Goal: Navigation & Orientation: Find specific page/section

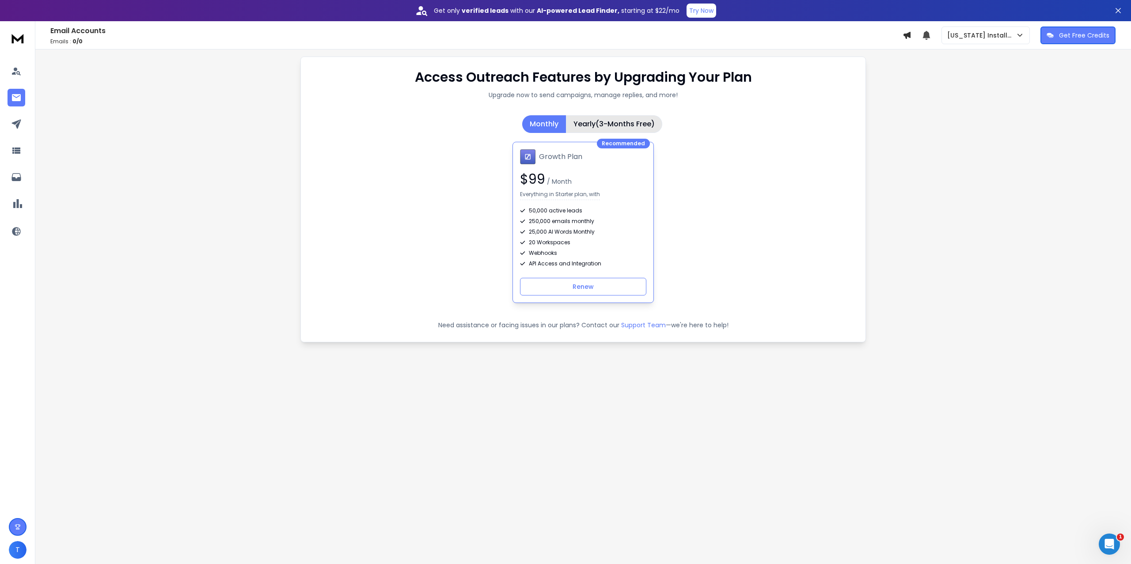
click at [605, 126] on button "Yearly(3-Months Free)" at bounding box center [614, 124] width 96 height 18
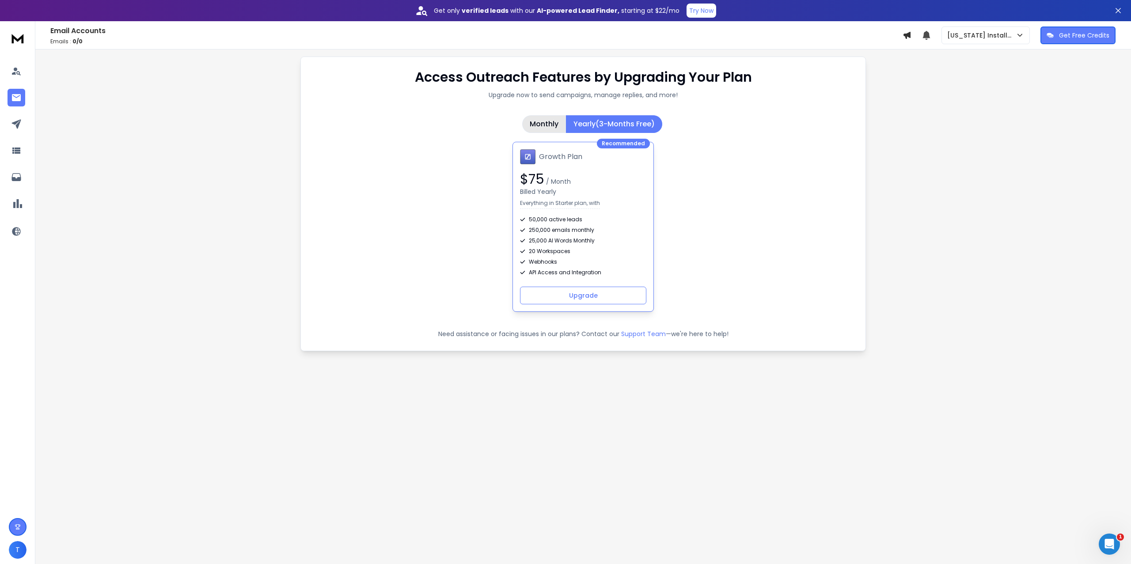
click at [533, 119] on button "Monthly" at bounding box center [544, 124] width 44 height 18
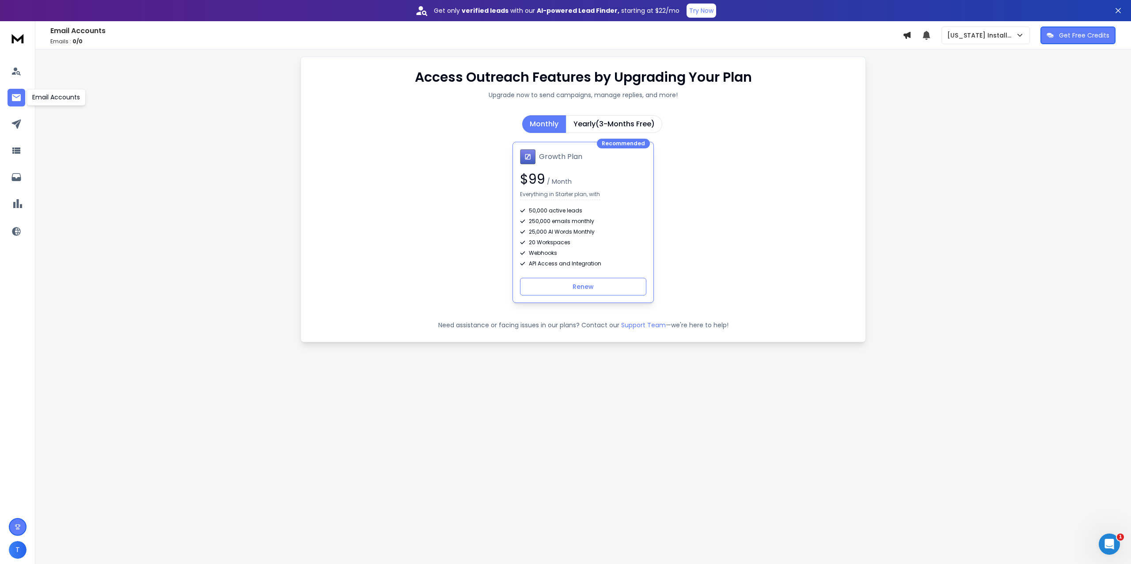
click at [21, 114] on div at bounding box center [18, 150] width 20 height 187
click at [8, 121] on link at bounding box center [17, 124] width 18 height 18
click at [9, 122] on link at bounding box center [17, 124] width 18 height 18
click at [28, 154] on div "Lead List" at bounding box center [46, 150] width 38 height 17
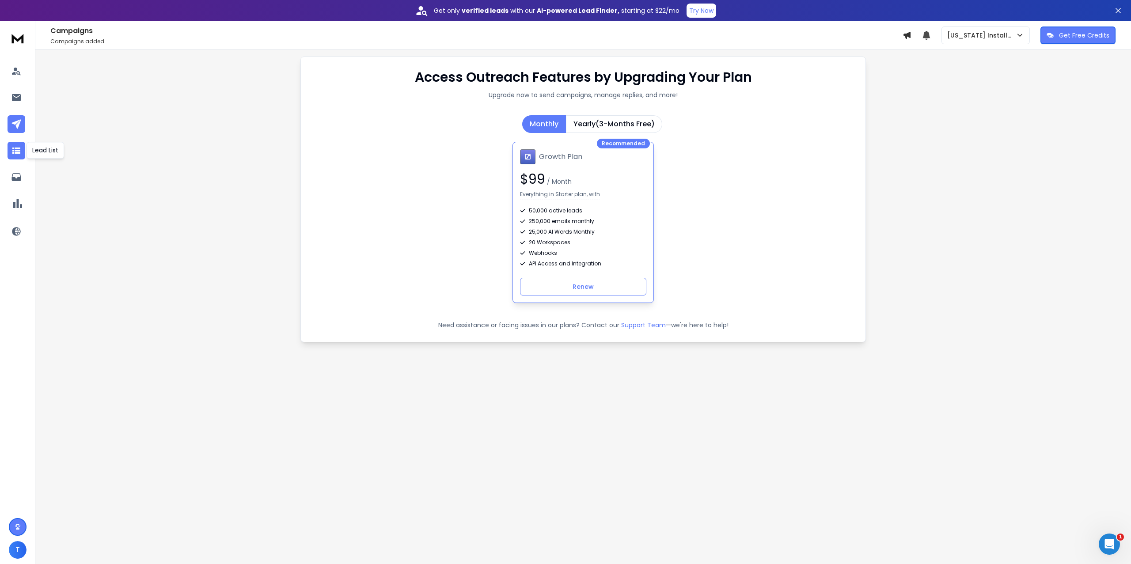
click at [13, 155] on icon at bounding box center [16, 150] width 11 height 11
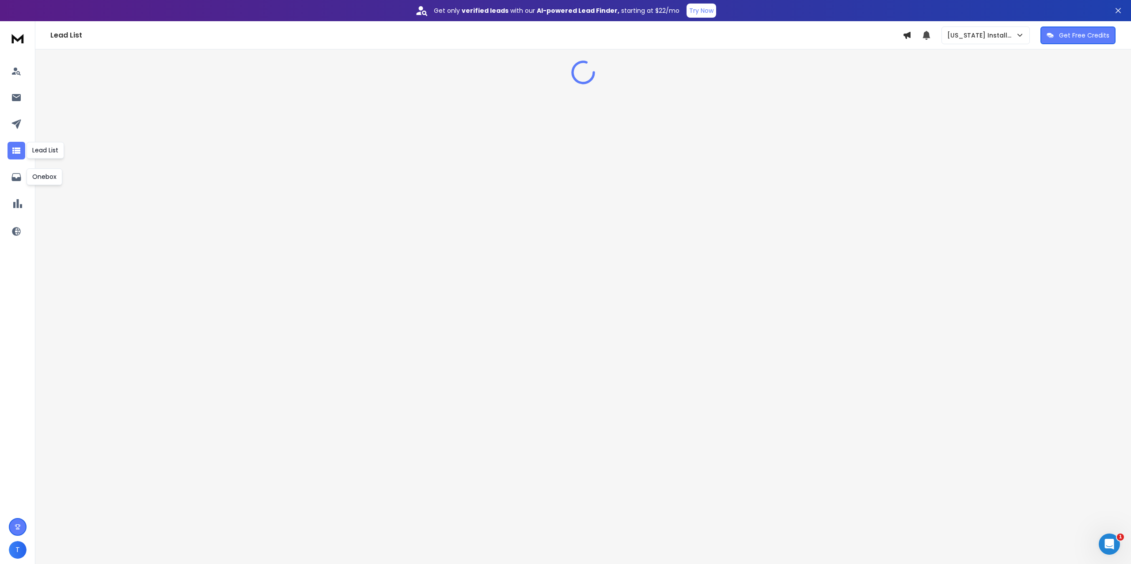
click at [26, 191] on div at bounding box center [18, 150] width 20 height 187
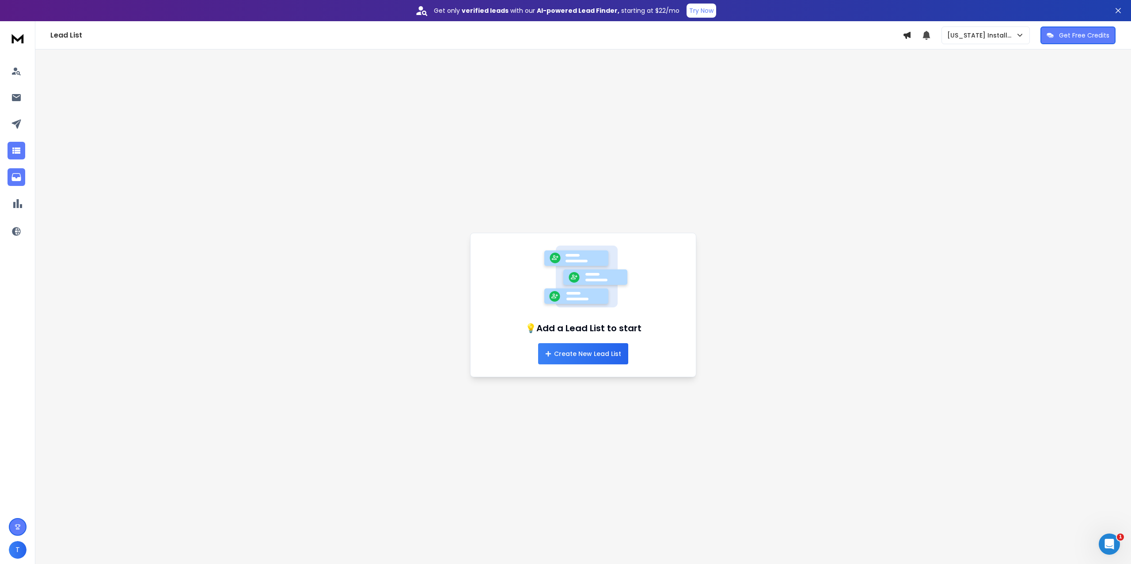
click at [19, 183] on link at bounding box center [17, 177] width 18 height 18
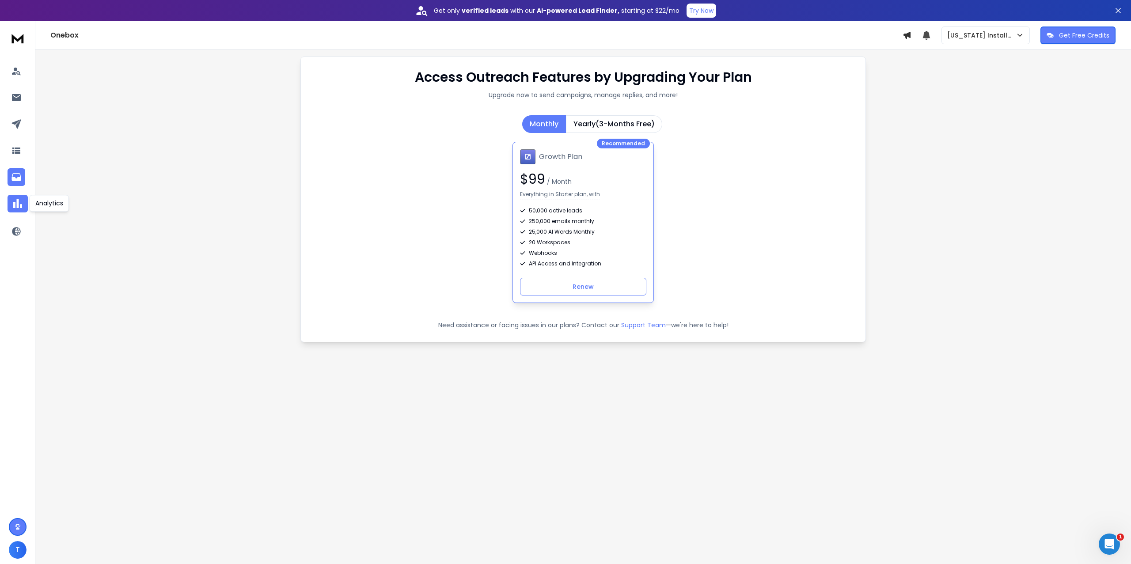
click at [20, 196] on link at bounding box center [18, 204] width 20 height 20
click at [1096, 544] on div "Get only verified leads with our AI-powered Lead Finder, starting at $22/mo Try…" at bounding box center [565, 282] width 1131 height 564
